Goal: Task Accomplishment & Management: Manage account settings

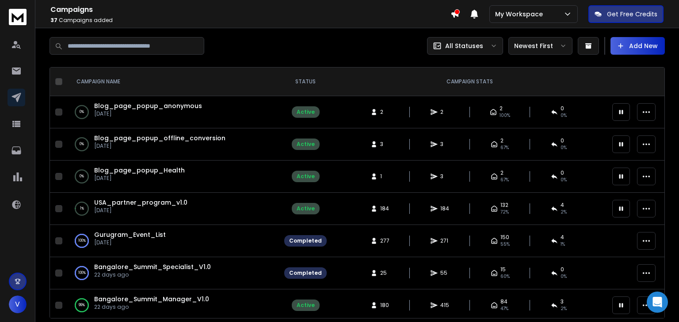
click at [191, 137] on span "Blog_page_popup_offline_conversion" at bounding box center [159, 138] width 131 height 9
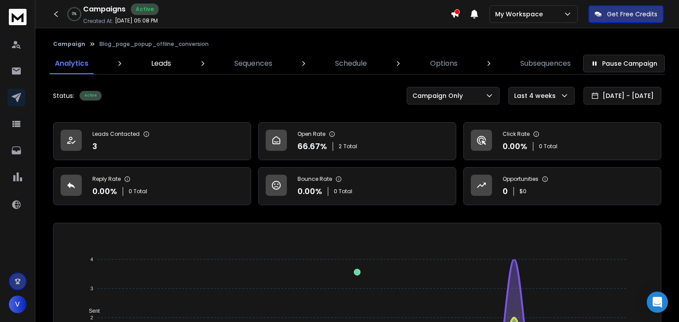
click at [163, 69] on link "Leads" at bounding box center [161, 63] width 30 height 21
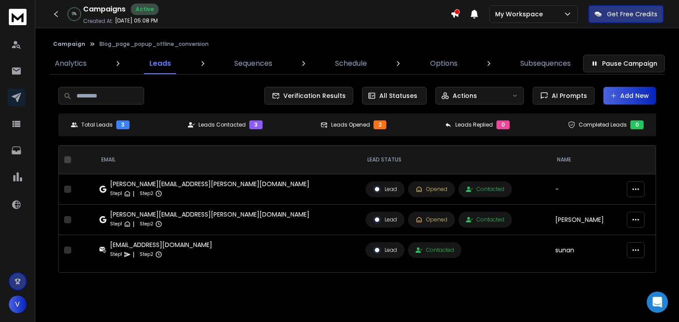
click at [71, 43] on button "Campaign" at bounding box center [69, 44] width 32 height 7
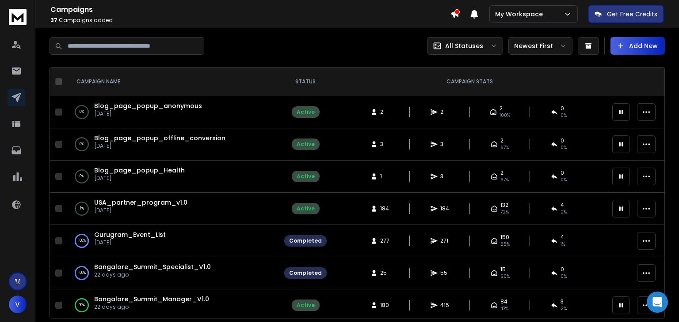
click at [178, 137] on span "Blog_page_popup_offline_conversion" at bounding box center [159, 138] width 131 height 9
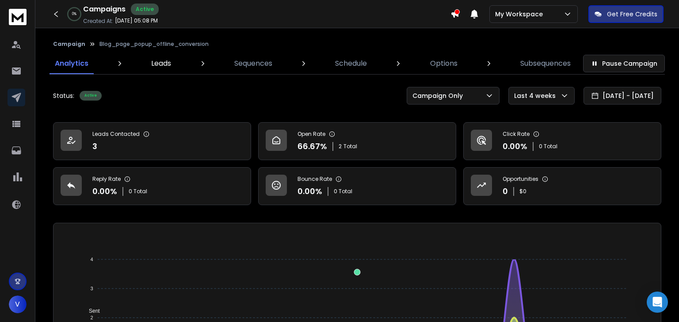
click at [165, 68] on p "Leads" at bounding box center [161, 63] width 20 height 11
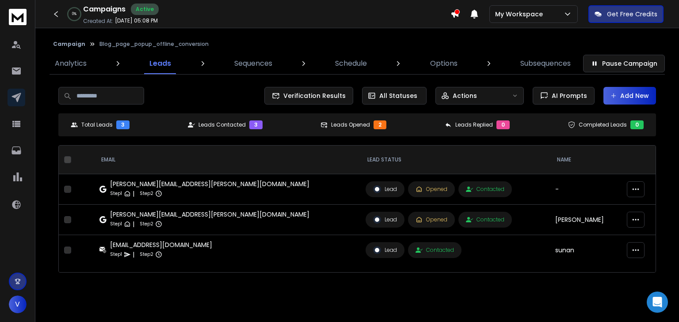
click at [631, 218] on icon "button" at bounding box center [635, 220] width 8 height 8
click at [613, 240] on p "Delete Lead" at bounding box center [611, 238] width 37 height 9
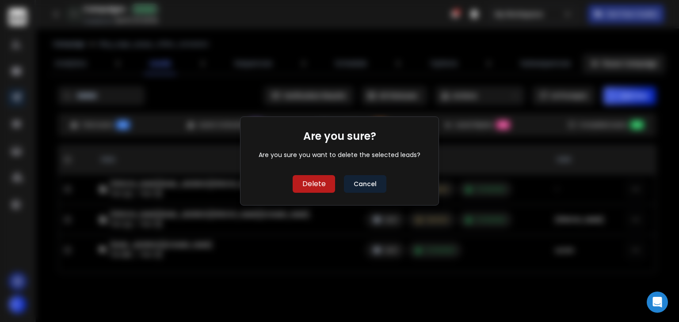
click at [307, 177] on button "Delete" at bounding box center [313, 184] width 42 height 18
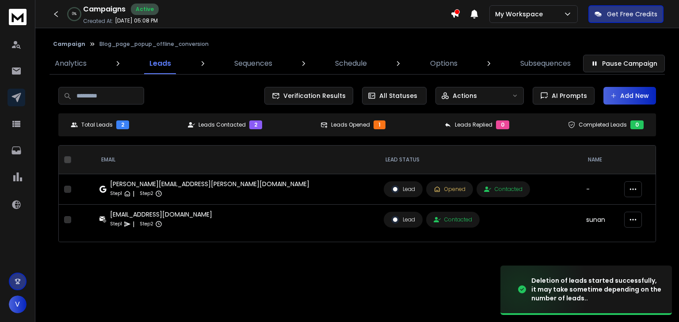
click at [629, 192] on icon "button" at bounding box center [633, 190] width 8 height 8
click at [595, 211] on p "Delete Lead" at bounding box center [610, 208] width 37 height 9
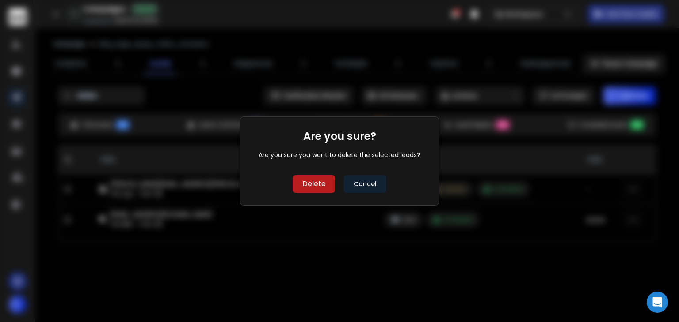
click at [303, 188] on button "Delete" at bounding box center [313, 184] width 42 height 18
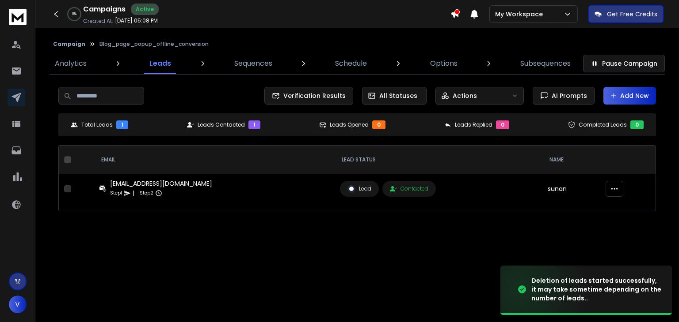
click at [63, 45] on button "Campaign" at bounding box center [69, 44] width 32 height 7
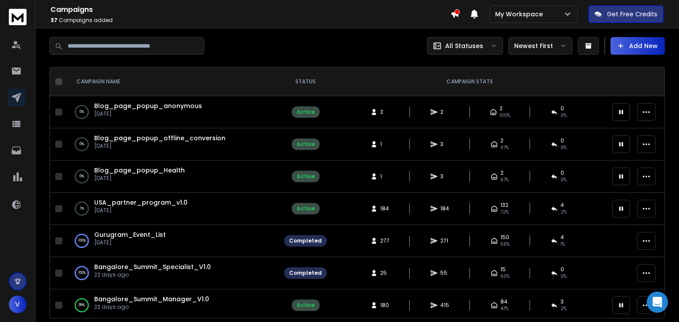
click at [155, 106] on span "Blog_page_popup_anonymous" at bounding box center [148, 106] width 108 height 9
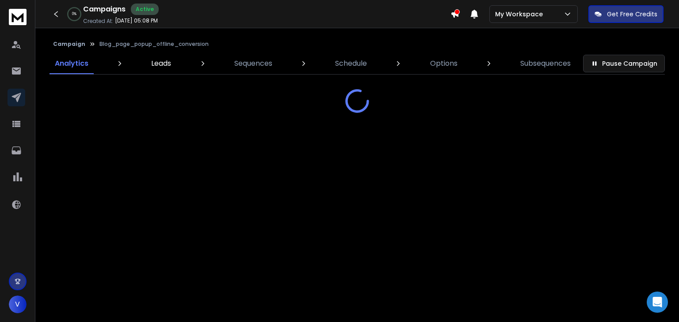
click at [157, 62] on p "Leads" at bounding box center [161, 63] width 20 height 11
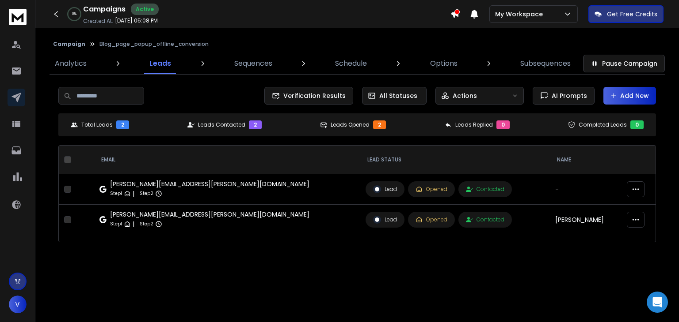
click at [69, 42] on button "Campaign" at bounding box center [69, 44] width 32 height 7
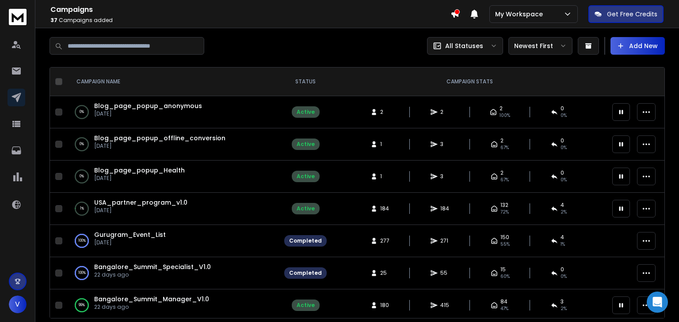
click at [180, 137] on span "Blog_page_popup_offline_conversion" at bounding box center [159, 138] width 131 height 9
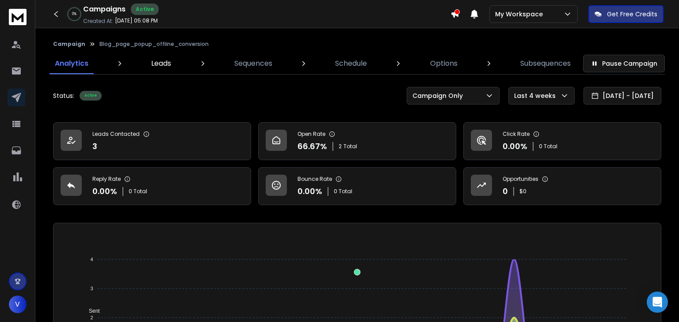
click at [166, 65] on p "Leads" at bounding box center [161, 63] width 20 height 11
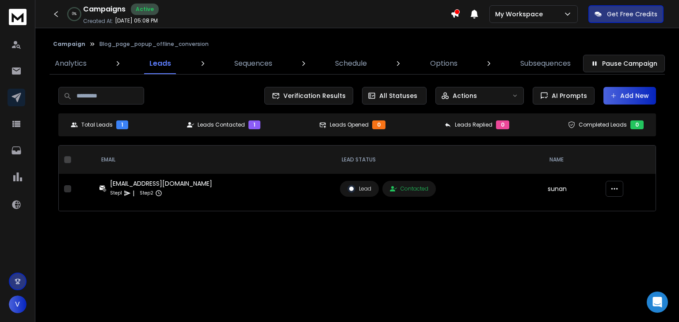
click at [611, 187] on button "button" at bounding box center [614, 189] width 18 height 16
drag, startPoint x: 451, startPoint y: 249, endPoint x: 373, endPoint y: 228, distance: 80.5
click at [450, 249] on div "Your warmest leads are on your site – Turn visits into conversations Reach Out …" at bounding box center [339, 161] width 679 height 322
click at [158, 193] on icon at bounding box center [158, 193] width 7 height 7
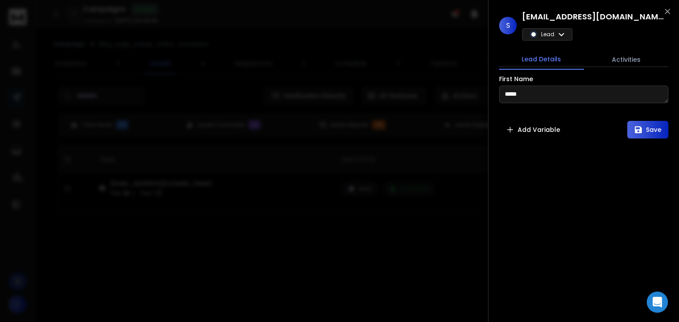
click at [660, 14] on div "S sunan@pulbod.com Lead" at bounding box center [583, 26] width 169 height 30
click at [666, 17] on div "S sunan@pulbod.com Lead" at bounding box center [583, 26] width 169 height 30
click at [668, 12] on icon "button" at bounding box center [667, 11] width 4 height 4
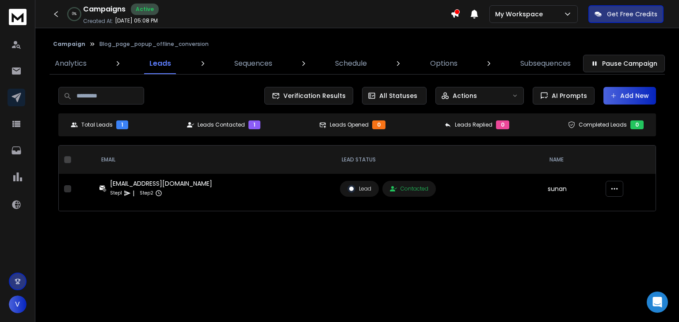
click at [74, 41] on button "Campaign" at bounding box center [69, 44] width 32 height 7
